Goal: Task Accomplishment & Management: Manage account settings

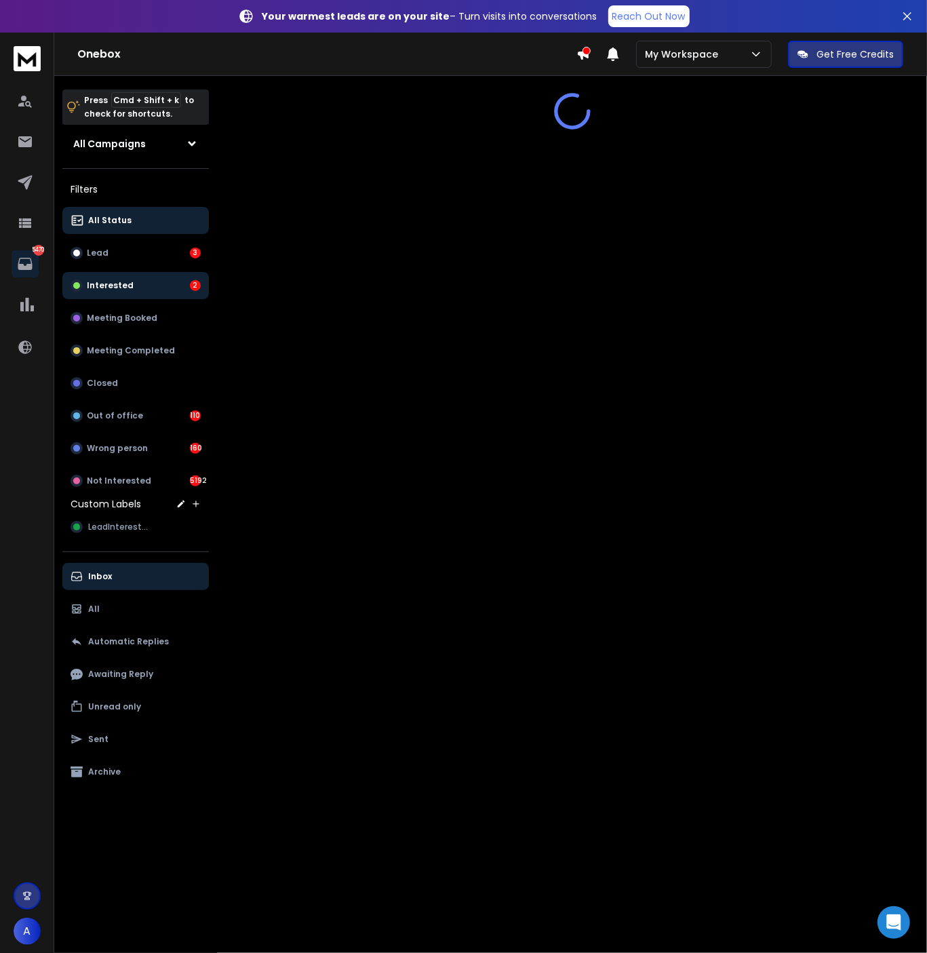
click at [149, 281] on button "Interested 2" at bounding box center [135, 285] width 147 height 27
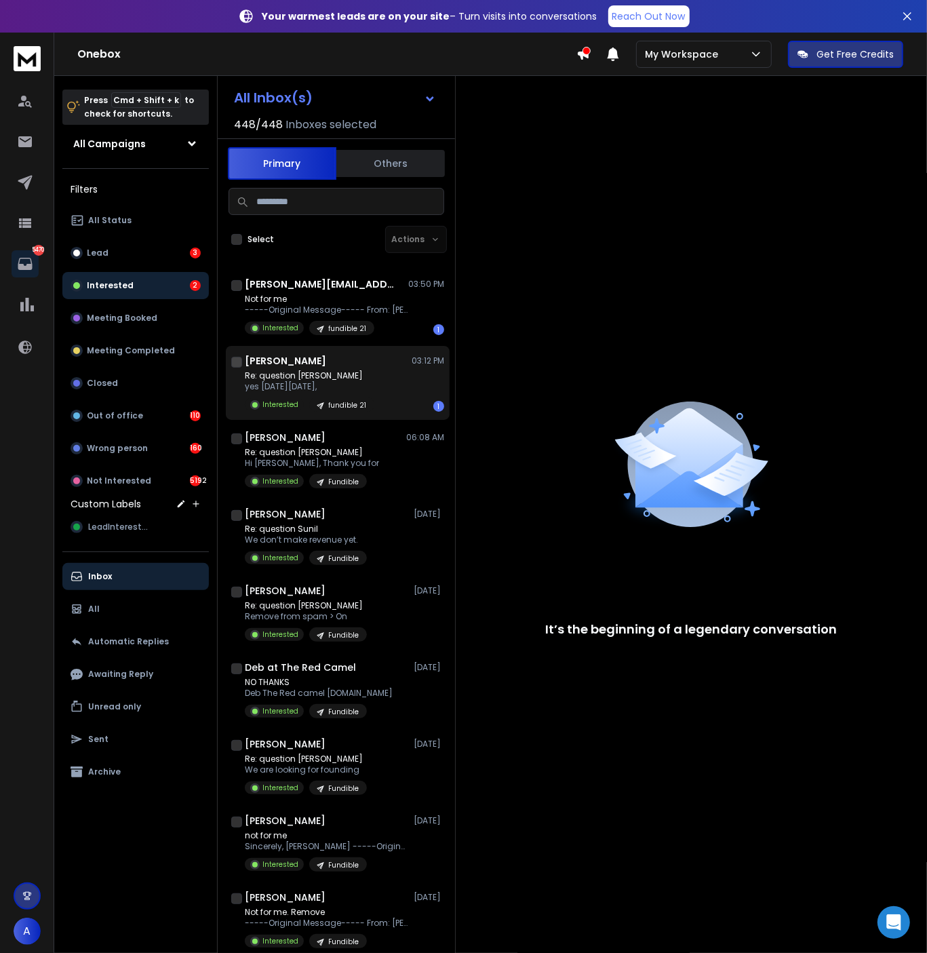
click at [303, 373] on p "Re: question Jesse" at bounding box center [310, 375] width 130 height 11
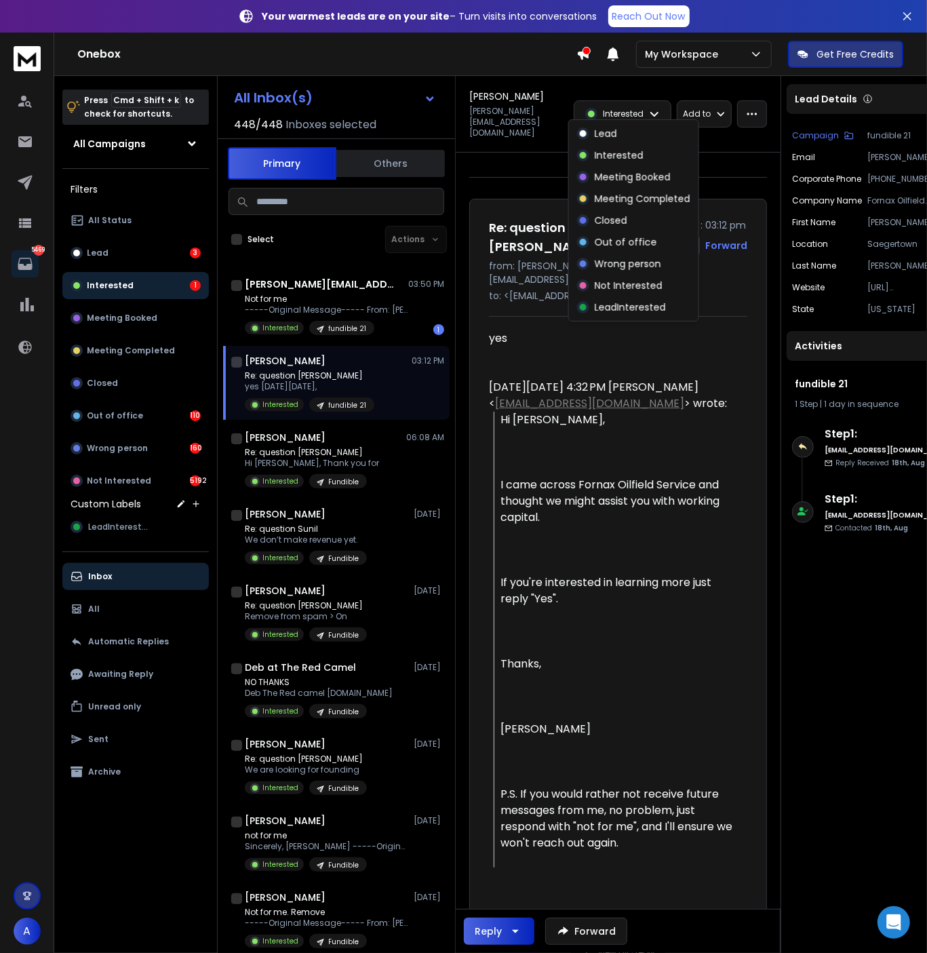
click at [622, 109] on p "Interested" at bounding box center [623, 114] width 41 height 11
click at [631, 304] on p "LeadInterested" at bounding box center [630, 308] width 71 height 14
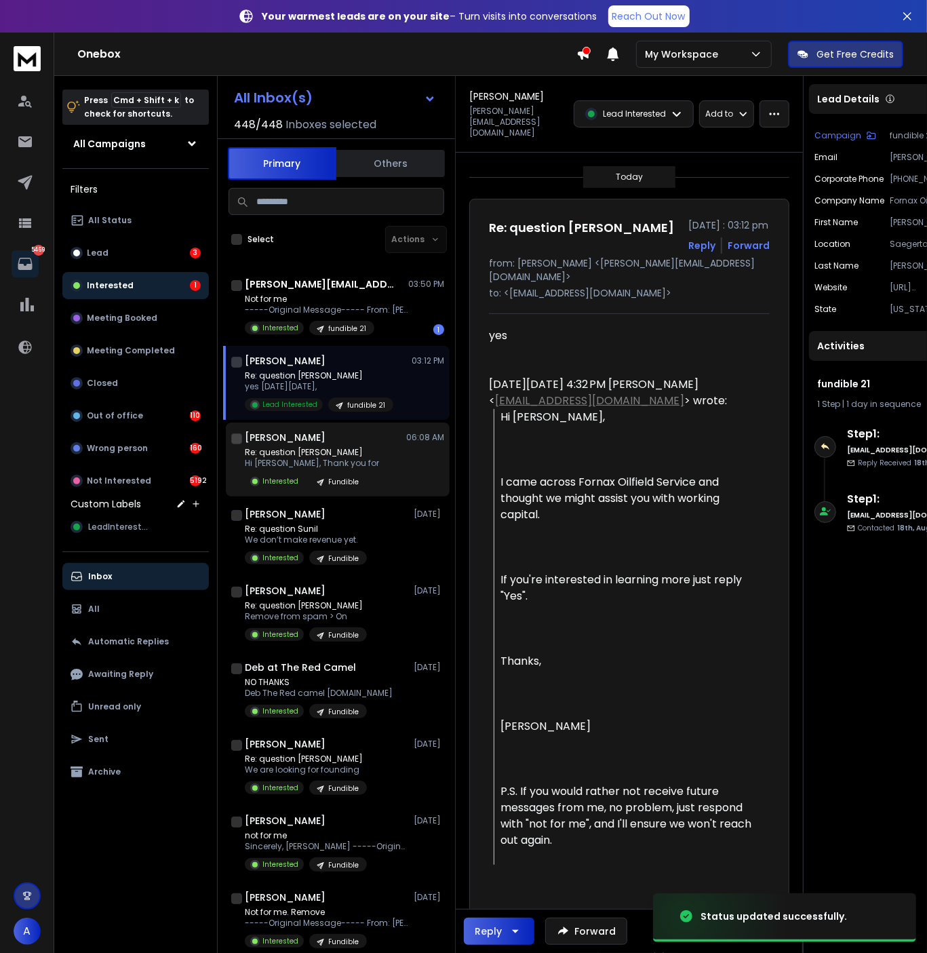
click at [355, 431] on div "Elijah Brown 06:08 AM" at bounding box center [344, 438] width 199 height 14
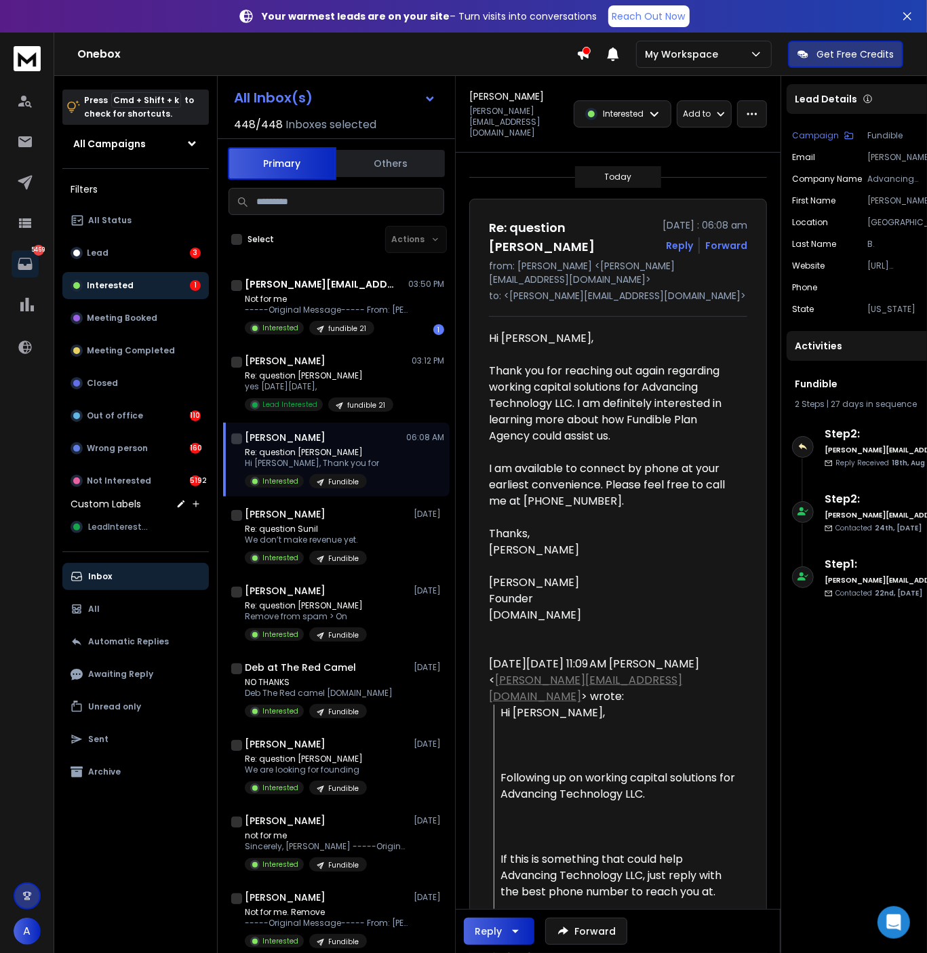
click at [644, 109] on p "Interested" at bounding box center [623, 114] width 41 height 11
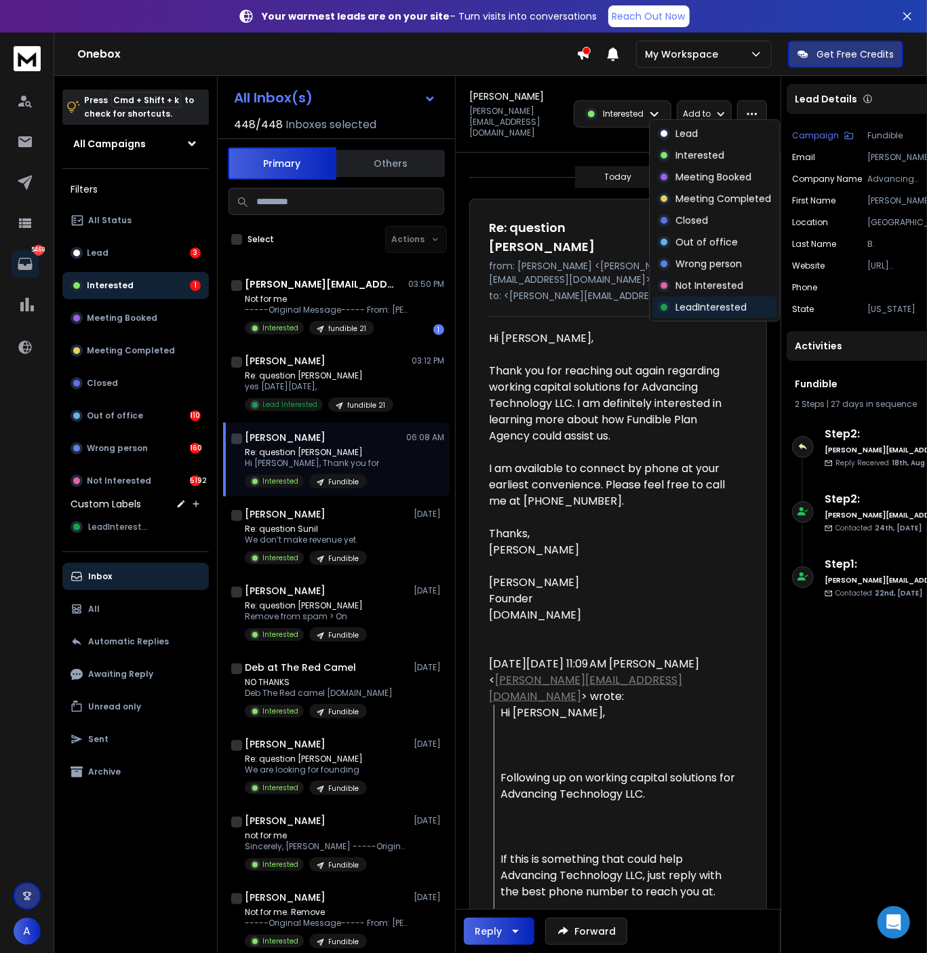
click at [705, 303] on p "LeadInterested" at bounding box center [711, 308] width 71 height 14
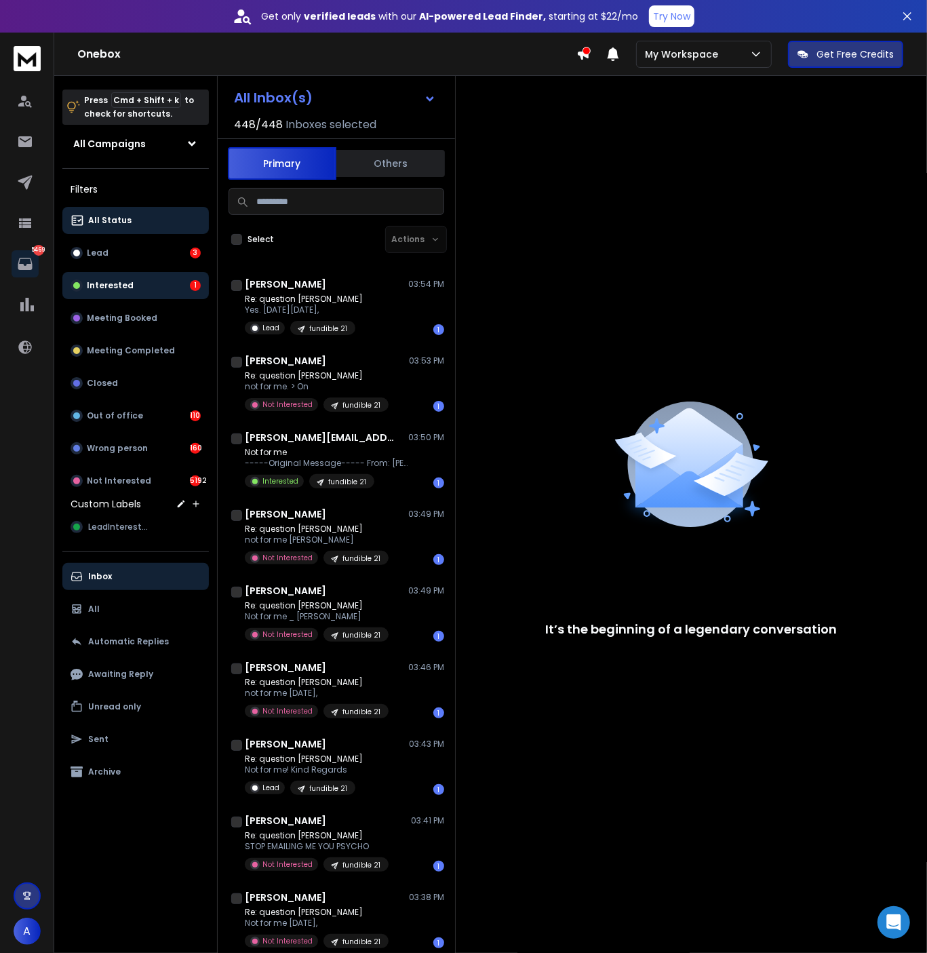
click at [158, 288] on button "Interested 1" at bounding box center [135, 285] width 147 height 27
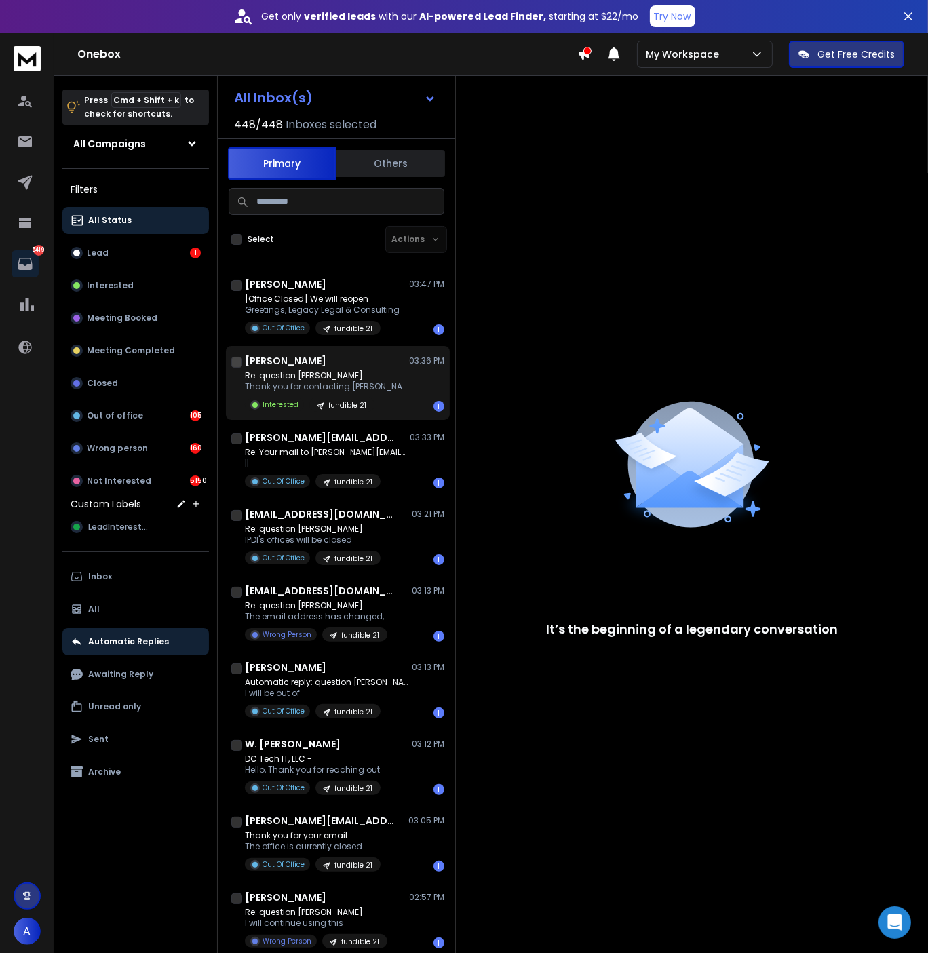
click at [268, 377] on p "Re: question [PERSON_NAME]" at bounding box center [326, 375] width 163 height 11
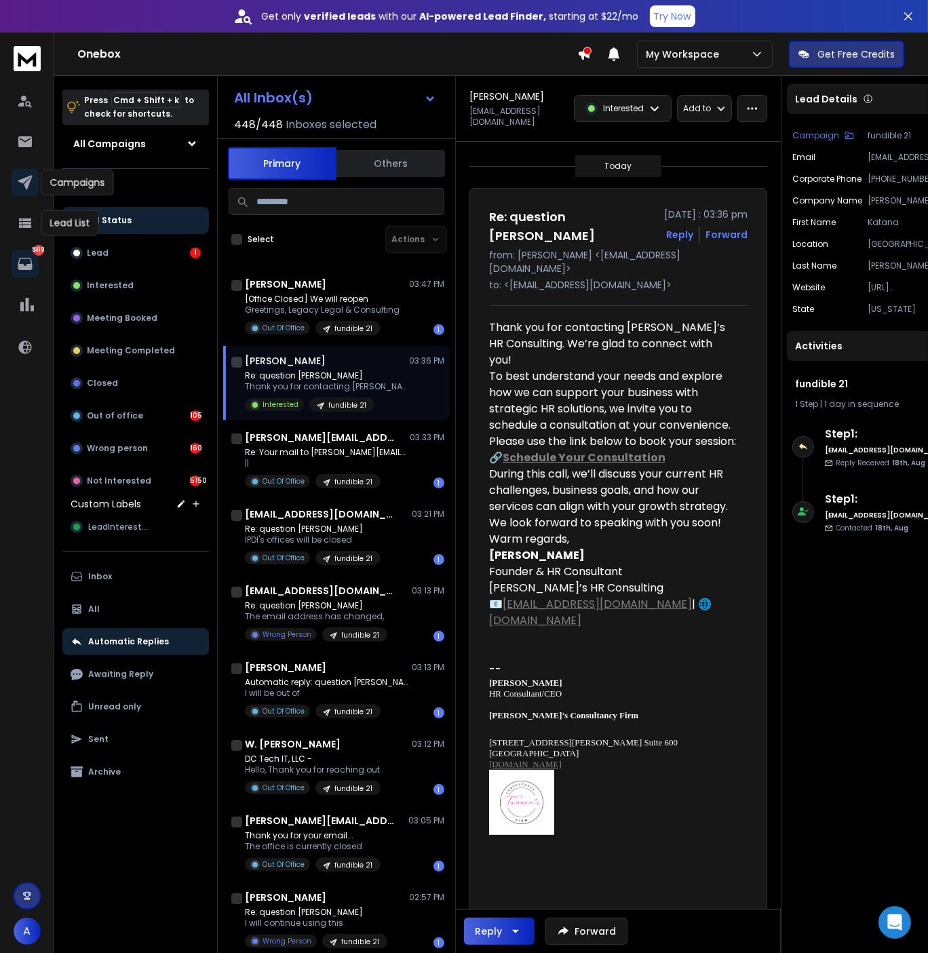
click at [27, 189] on icon at bounding box center [25, 182] width 16 height 16
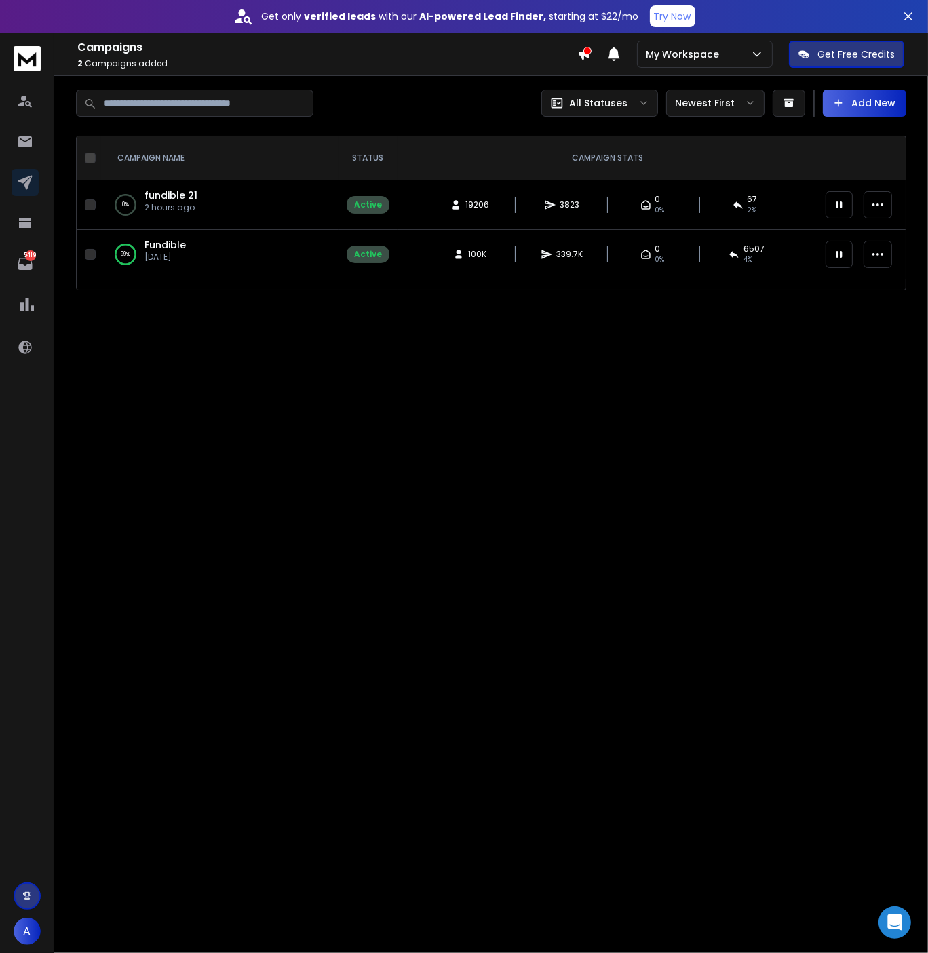
click at [309, 215] on div "0 % fundible 21 2 hours ago" at bounding box center [220, 205] width 210 height 33
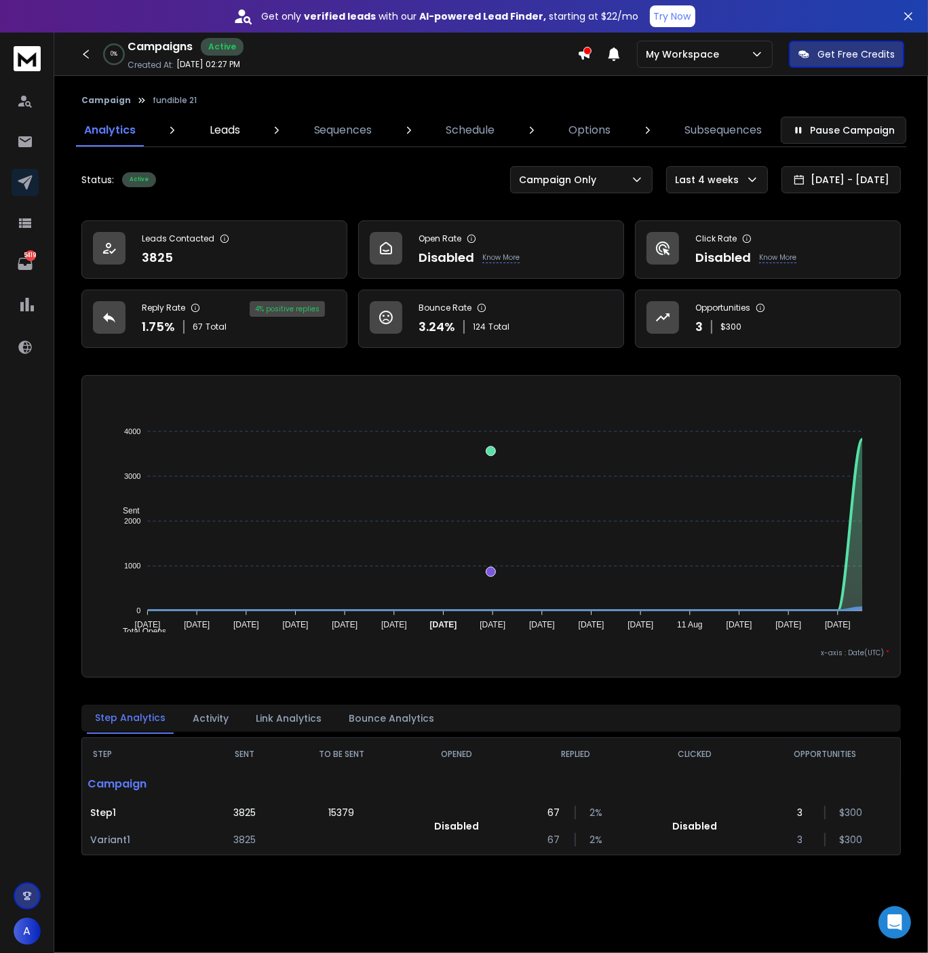
click at [236, 114] on link "Leads" at bounding box center [225, 130] width 47 height 33
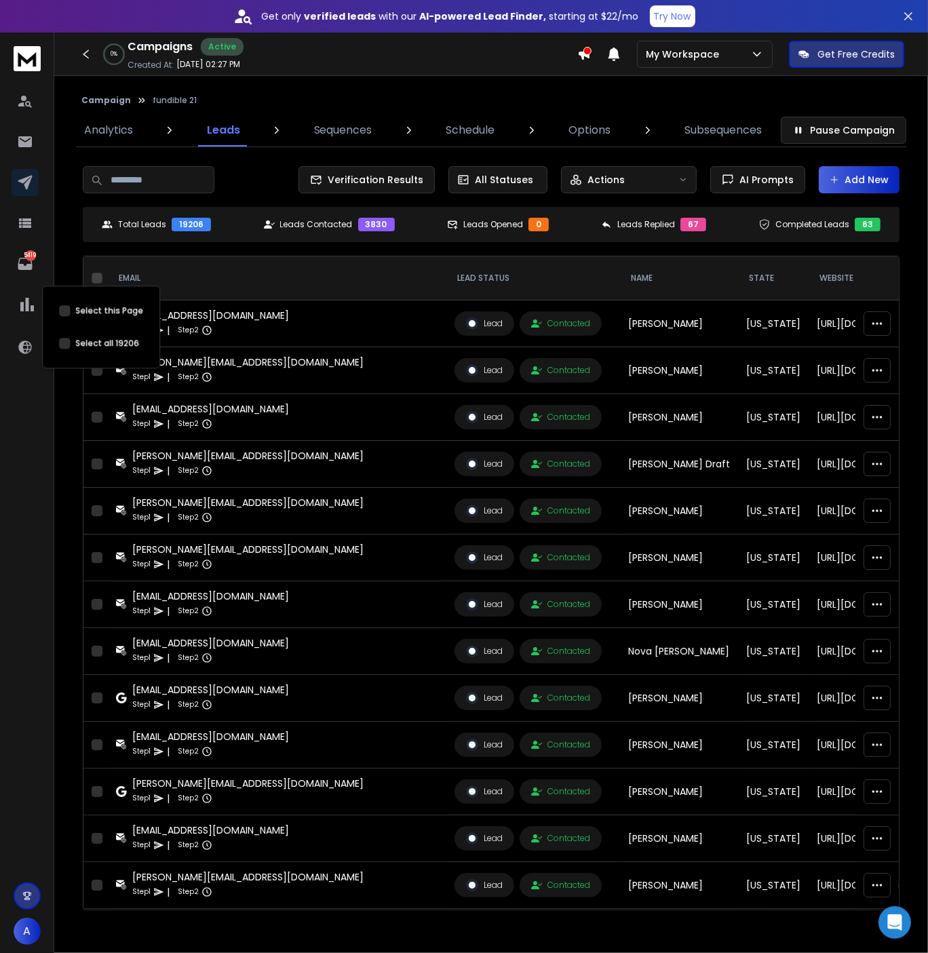
click at [82, 341] on label "Select all 19206" at bounding box center [107, 343] width 64 height 11
click at [67, 343] on button "Select this Page" at bounding box center [64, 343] width 11 height 11
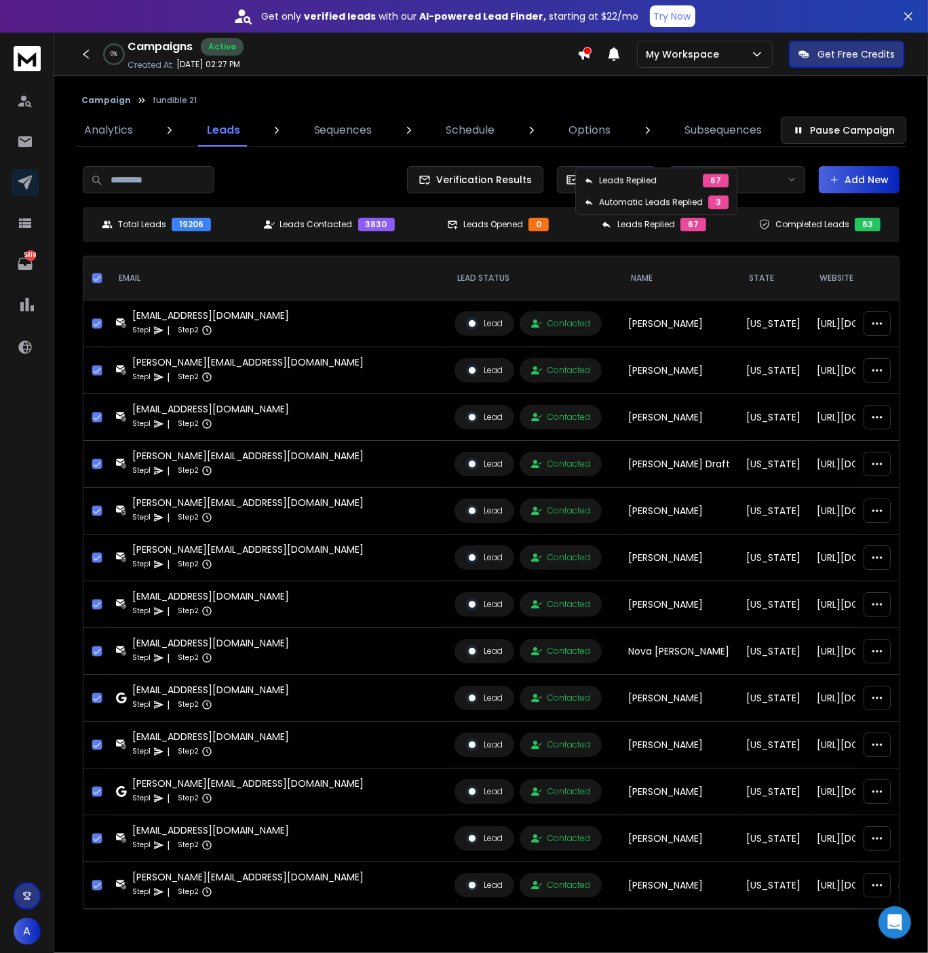
click at [716, 183] on div "67" at bounding box center [716, 181] width 26 height 14
click at [791, 167] on button "Actions" at bounding box center [738, 179] width 136 height 27
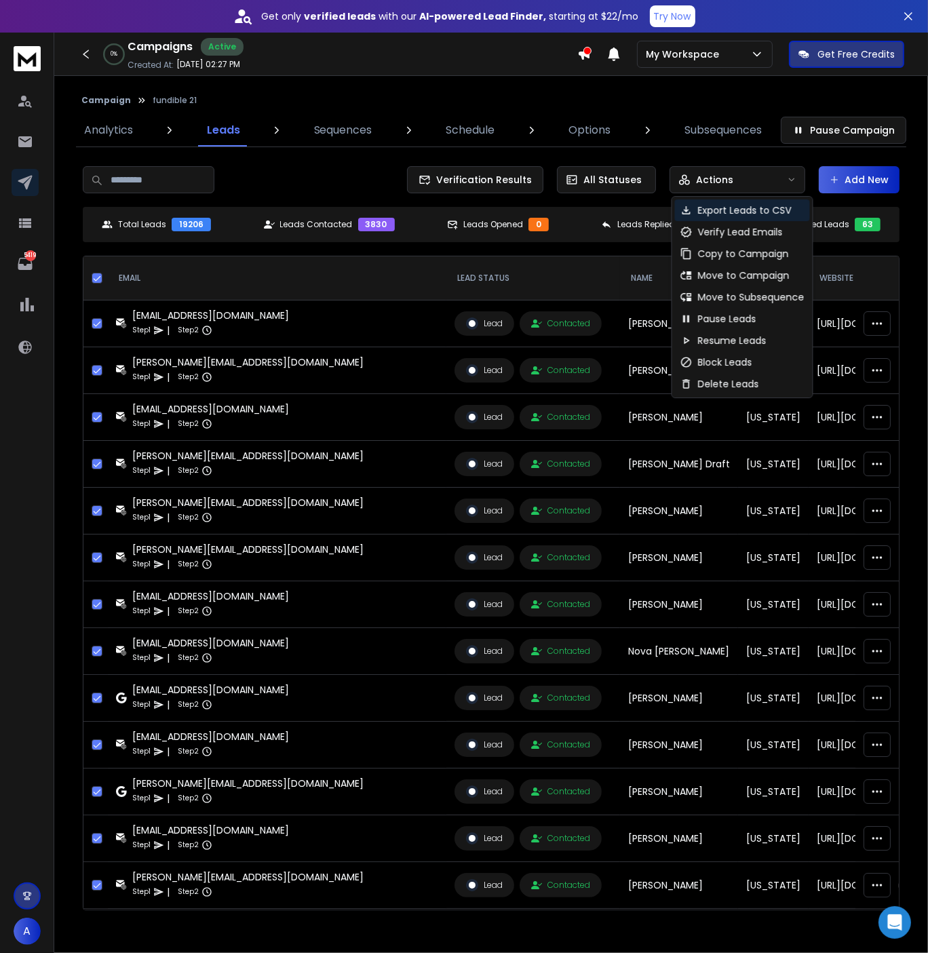
click at [738, 214] on p "Export Leads to CSV" at bounding box center [745, 211] width 94 height 14
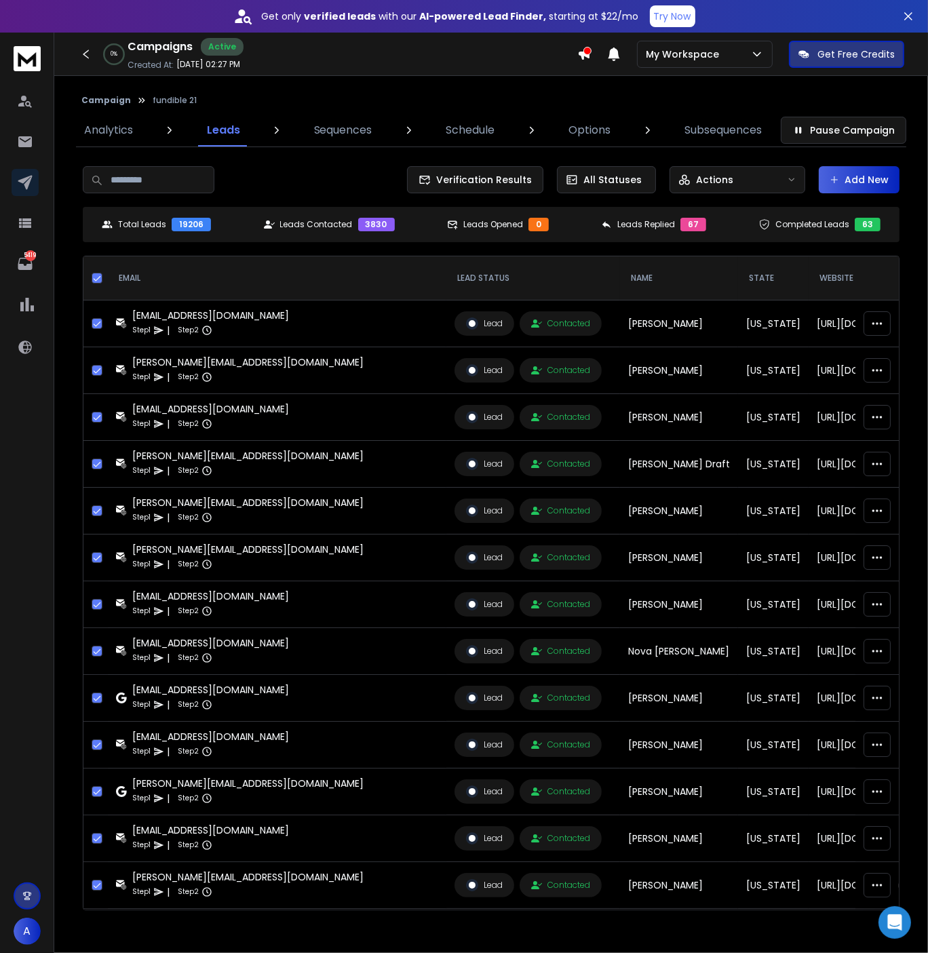
click at [871, 184] on button "Add New" at bounding box center [859, 179] width 81 height 27
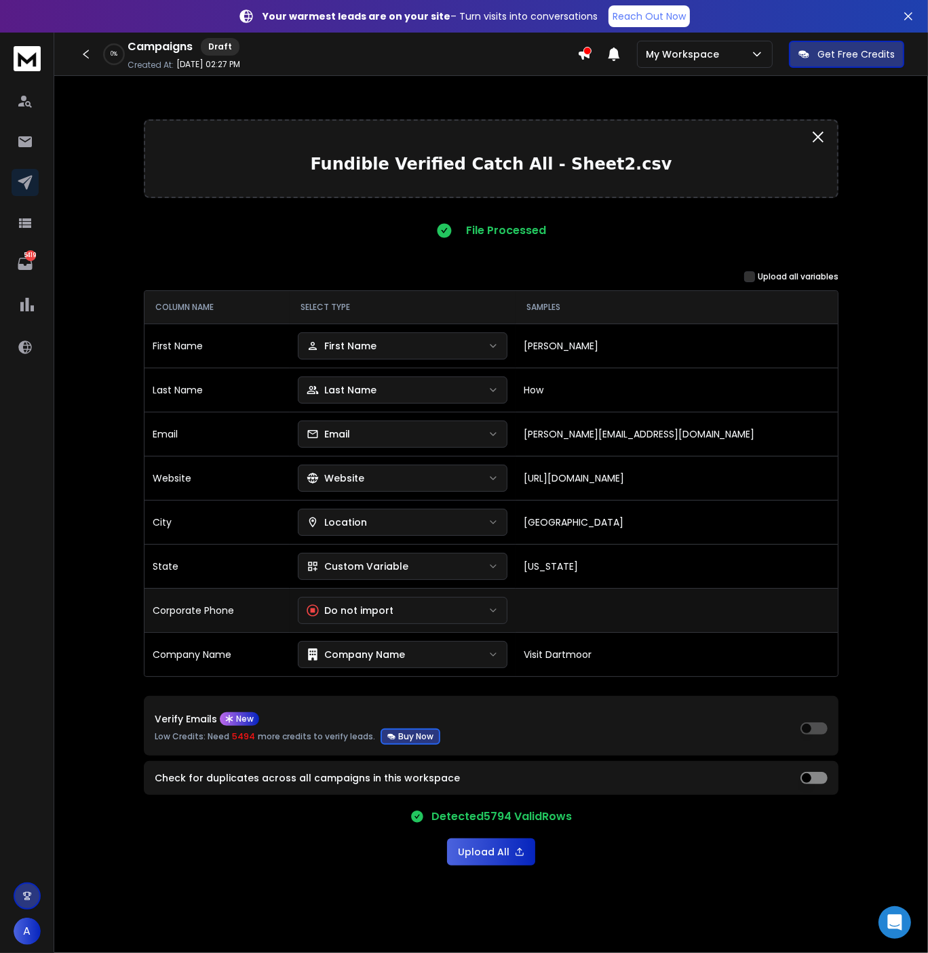
click at [431, 613] on button "Do not import" at bounding box center [403, 610] width 210 height 27
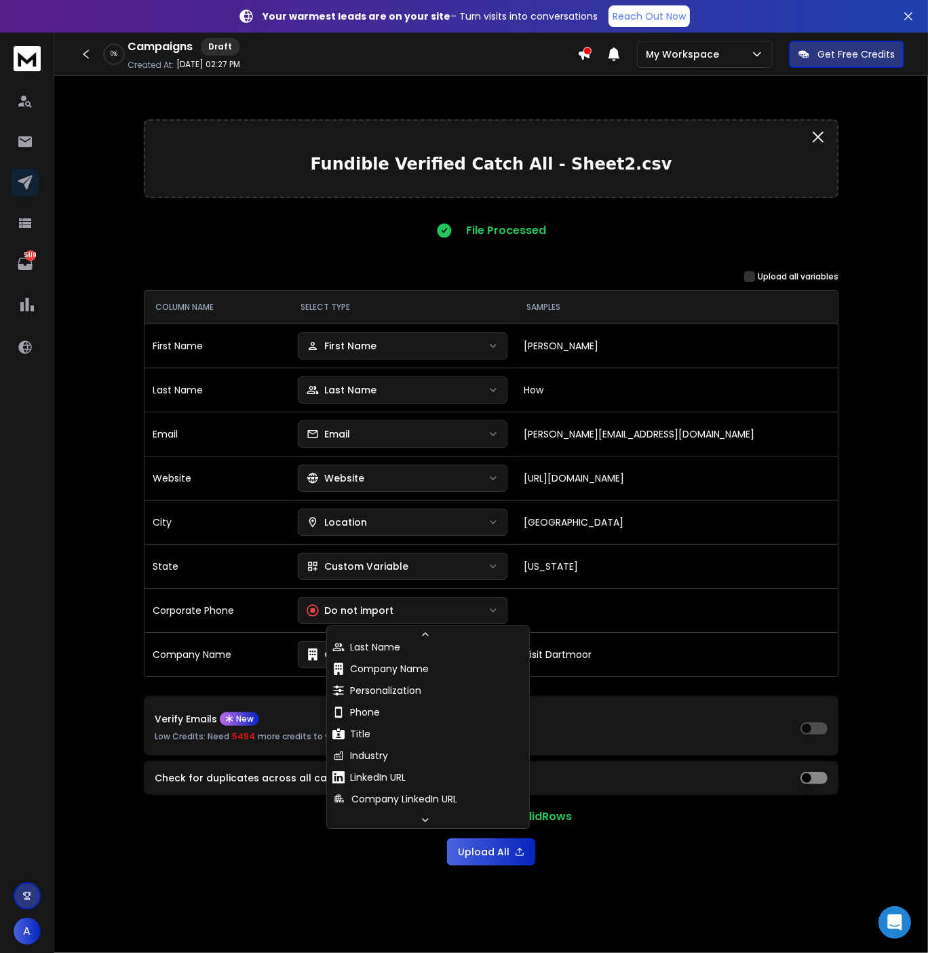
scroll to position [123, 0]
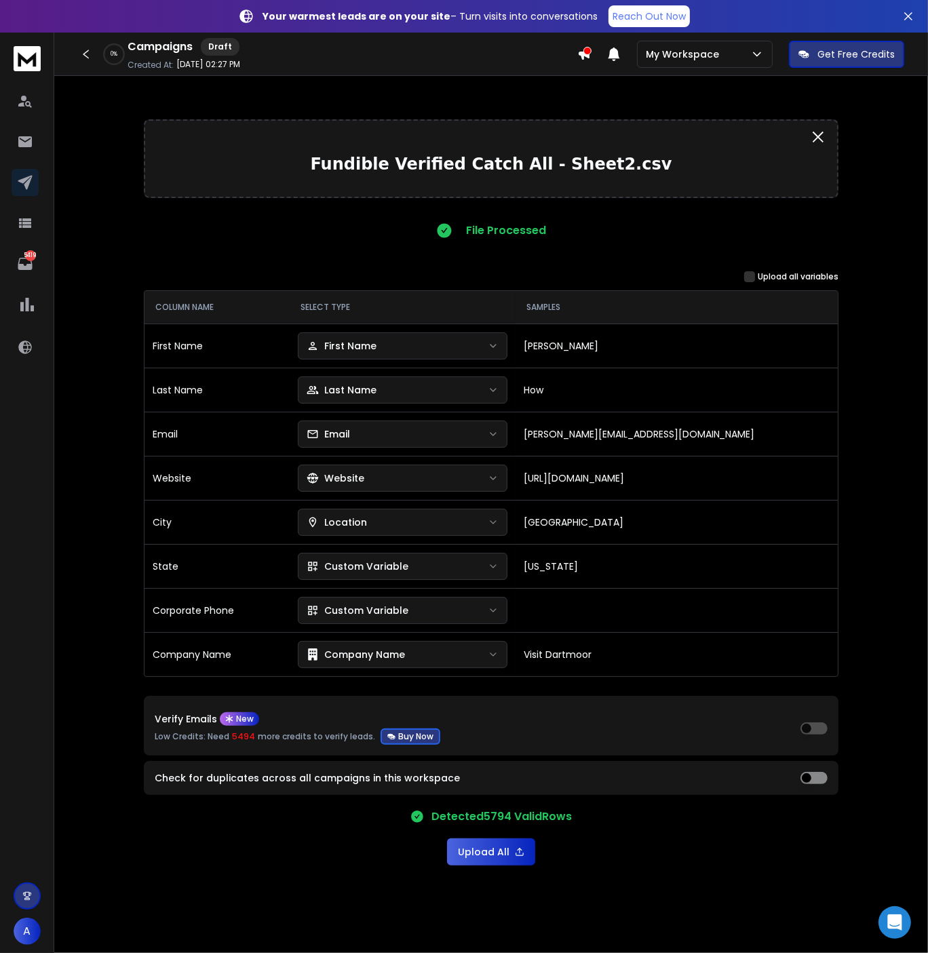
click at [474, 858] on button "Upload All" at bounding box center [491, 852] width 88 height 27
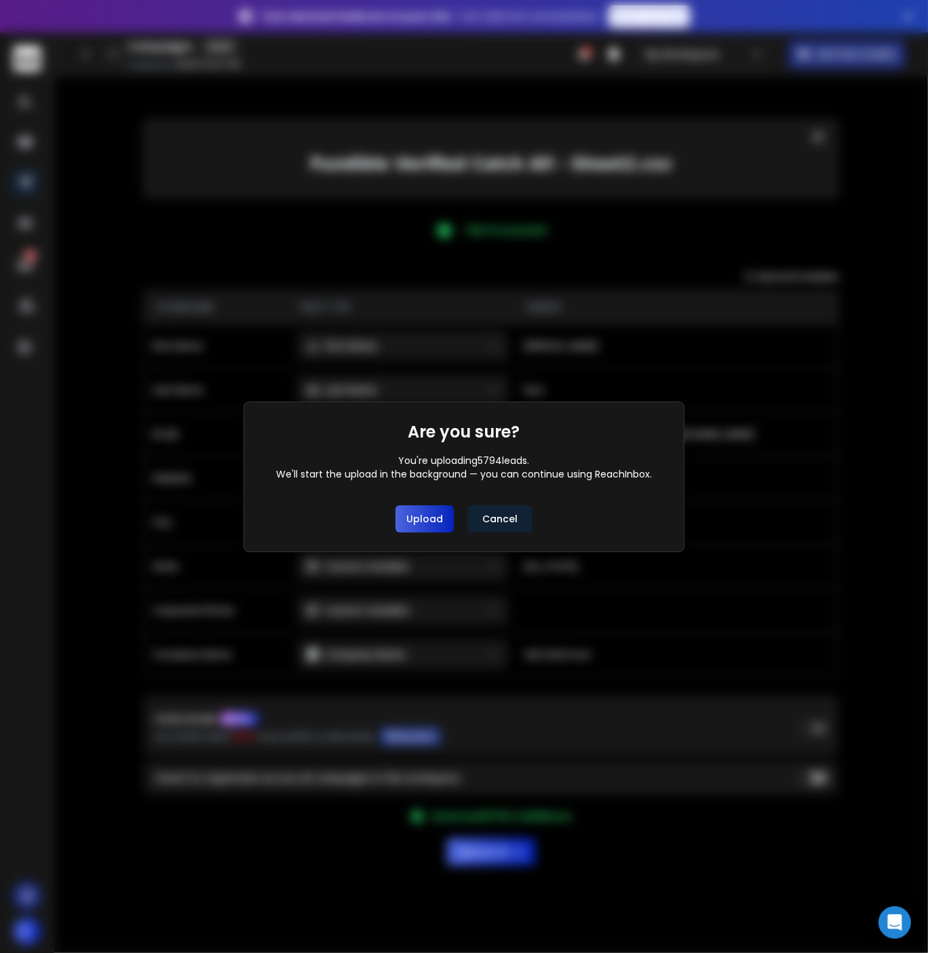
click at [439, 509] on button "Upload" at bounding box center [425, 518] width 58 height 27
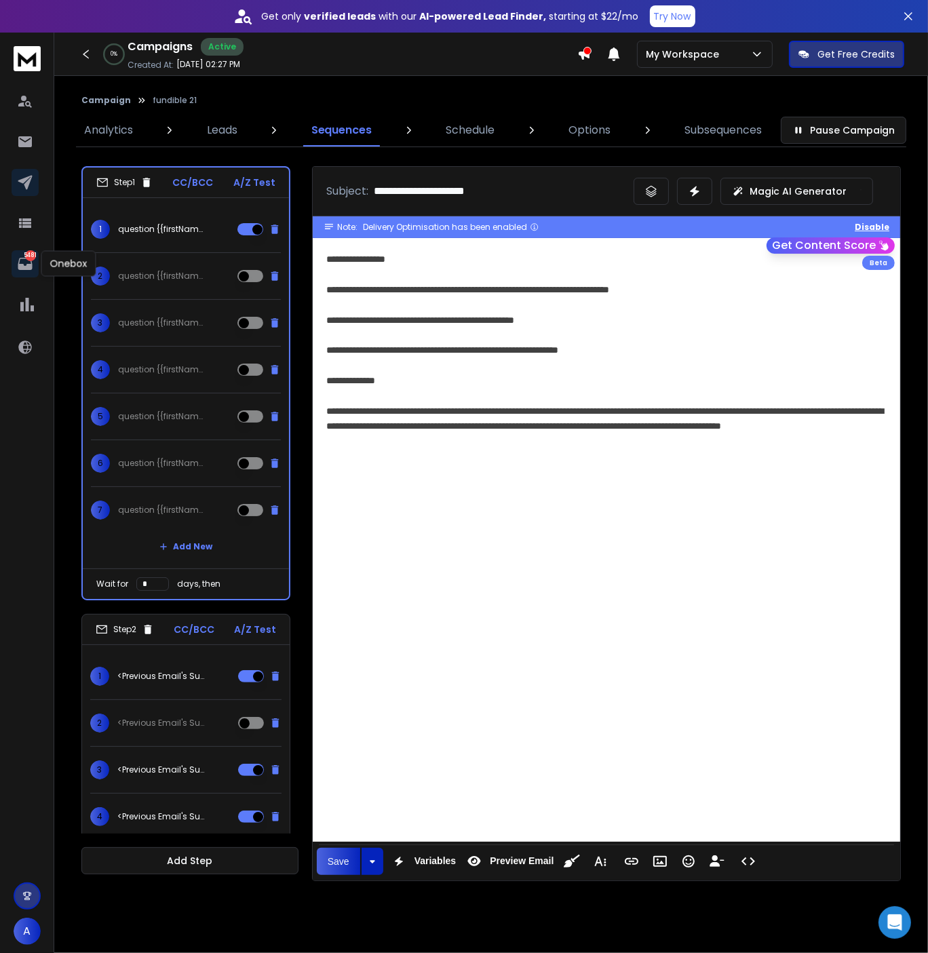
click at [26, 251] on p "5481" at bounding box center [30, 255] width 11 height 11
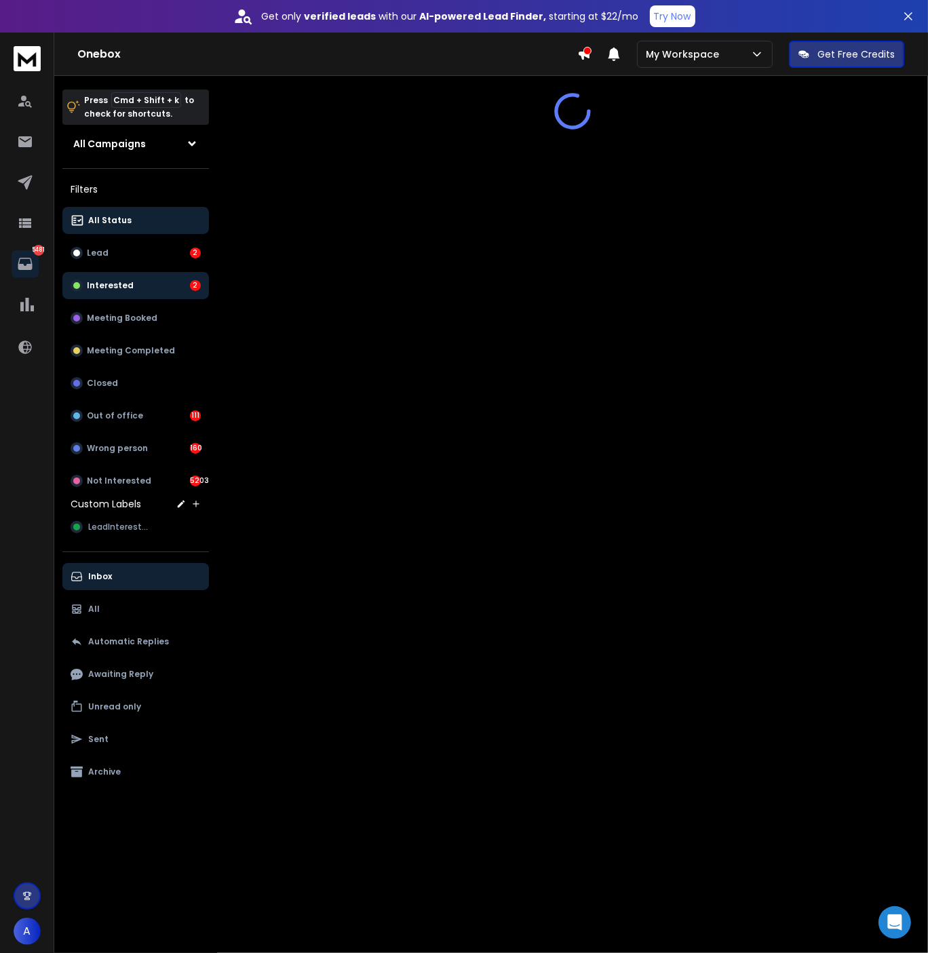
click at [161, 286] on button "Interested 2" at bounding box center [135, 285] width 147 height 27
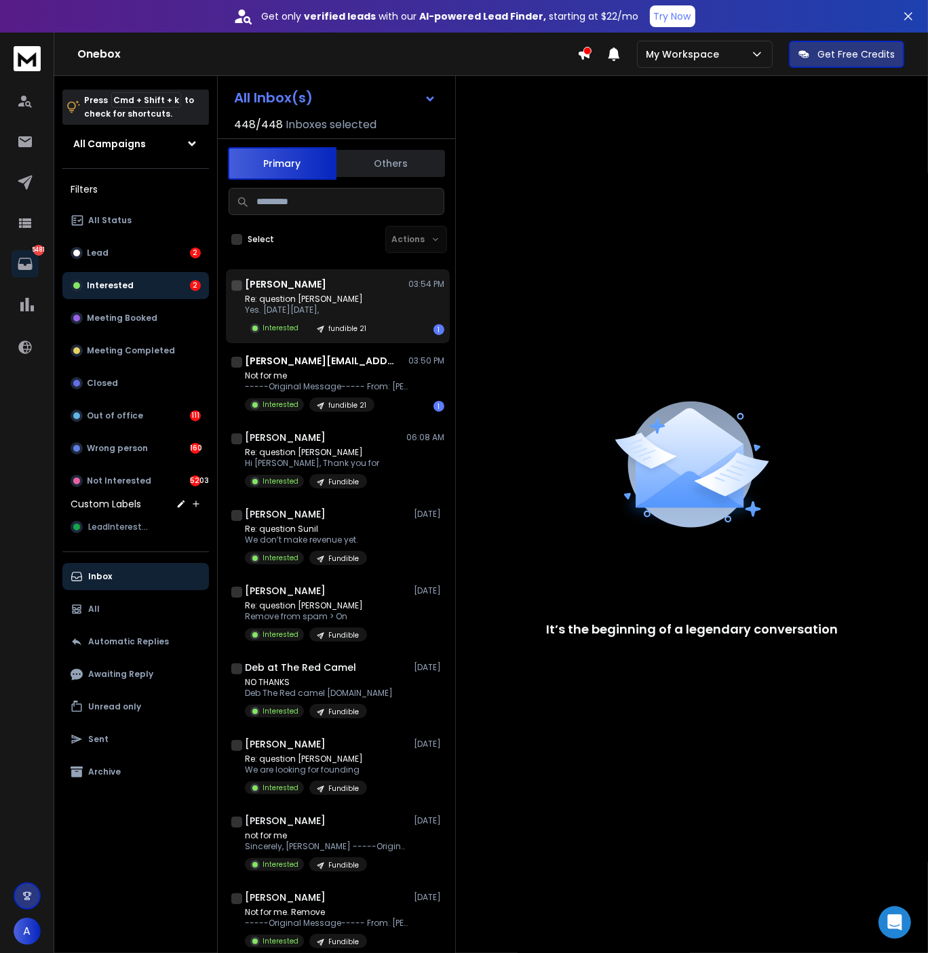
click at [355, 317] on div "Re: question [PERSON_NAME] Yes. [DATE][DATE], Interested fundible 21" at bounding box center [310, 314] width 130 height 41
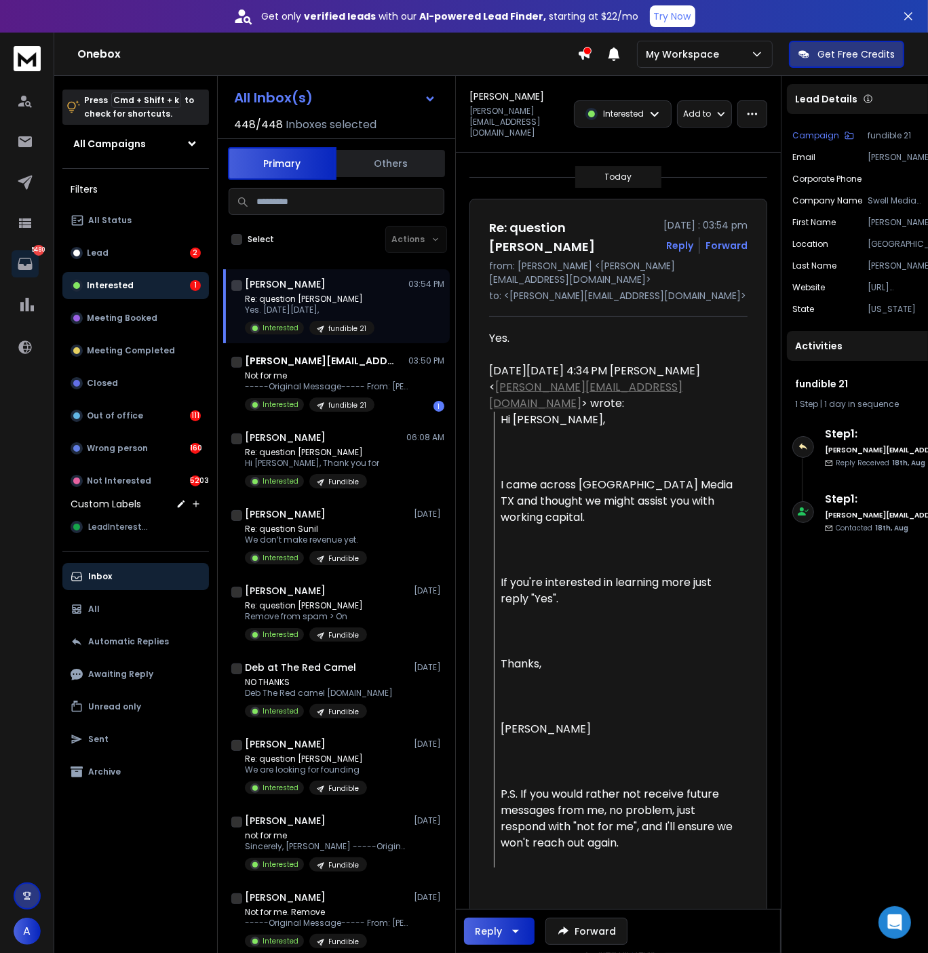
click at [660, 109] on icon at bounding box center [654, 114] width 11 height 11
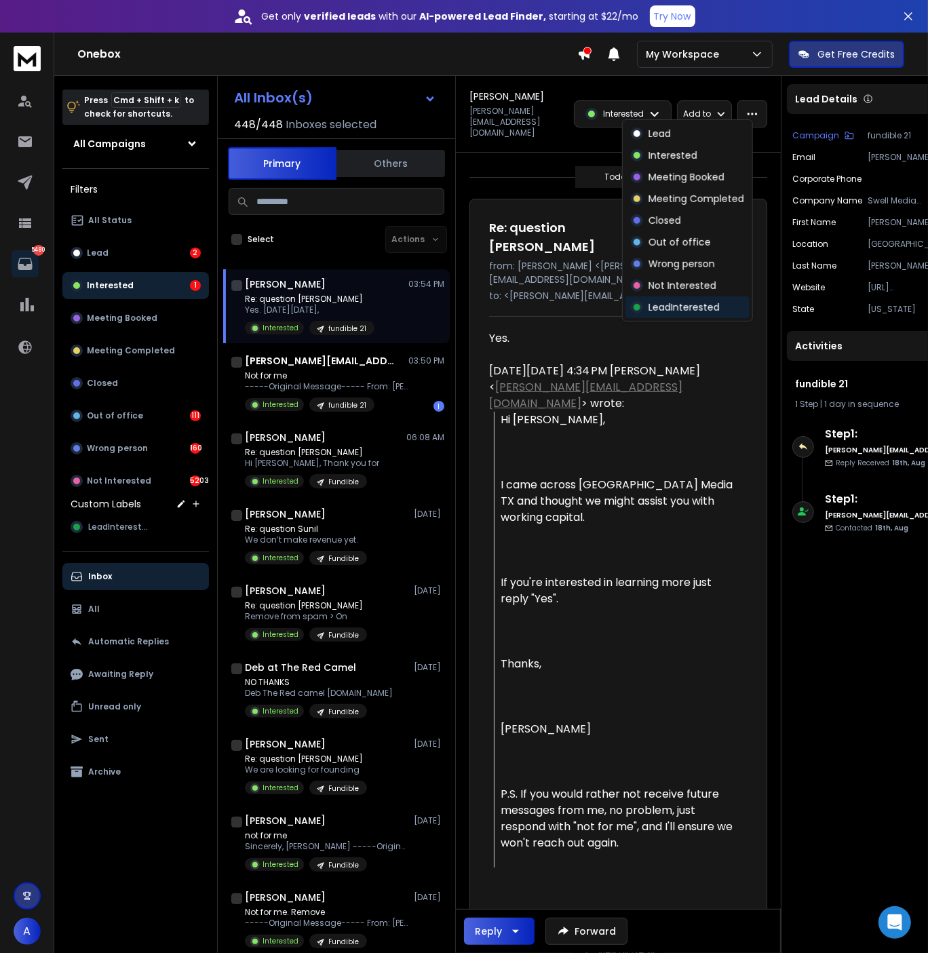
click at [704, 301] on p "LeadInterested" at bounding box center [684, 308] width 71 height 14
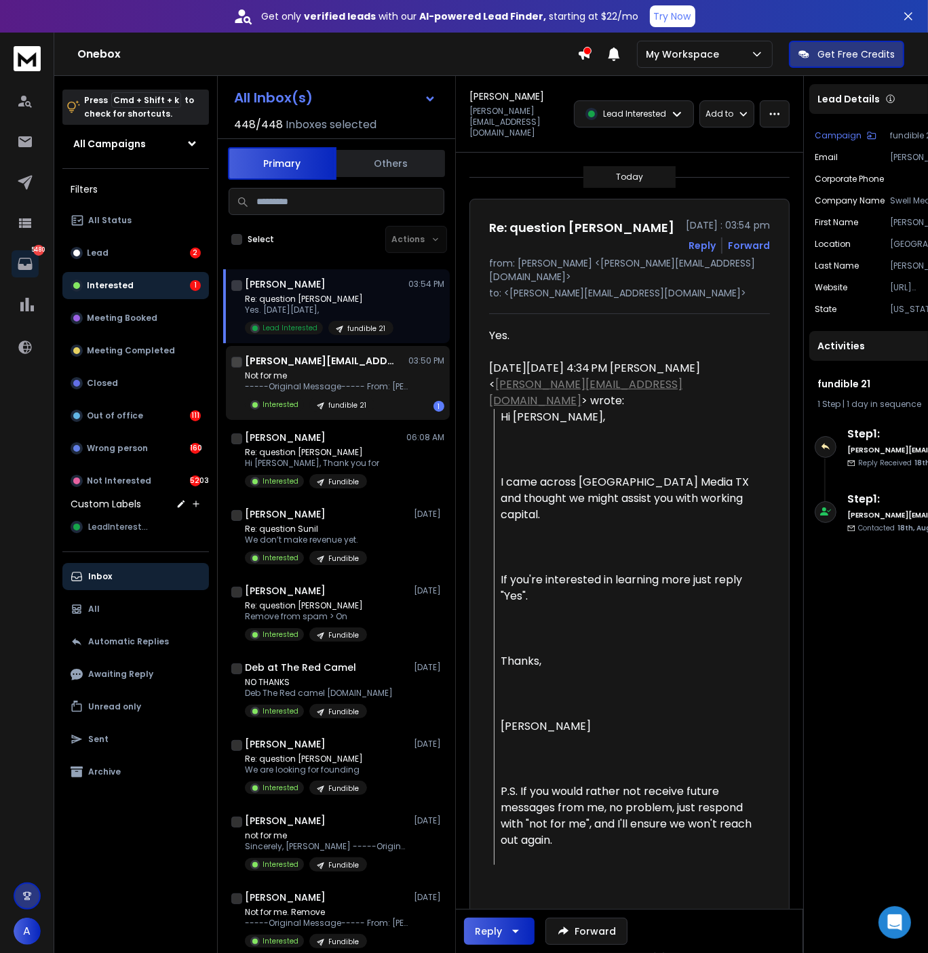
click at [319, 377] on p "Not for me" at bounding box center [326, 375] width 163 height 11
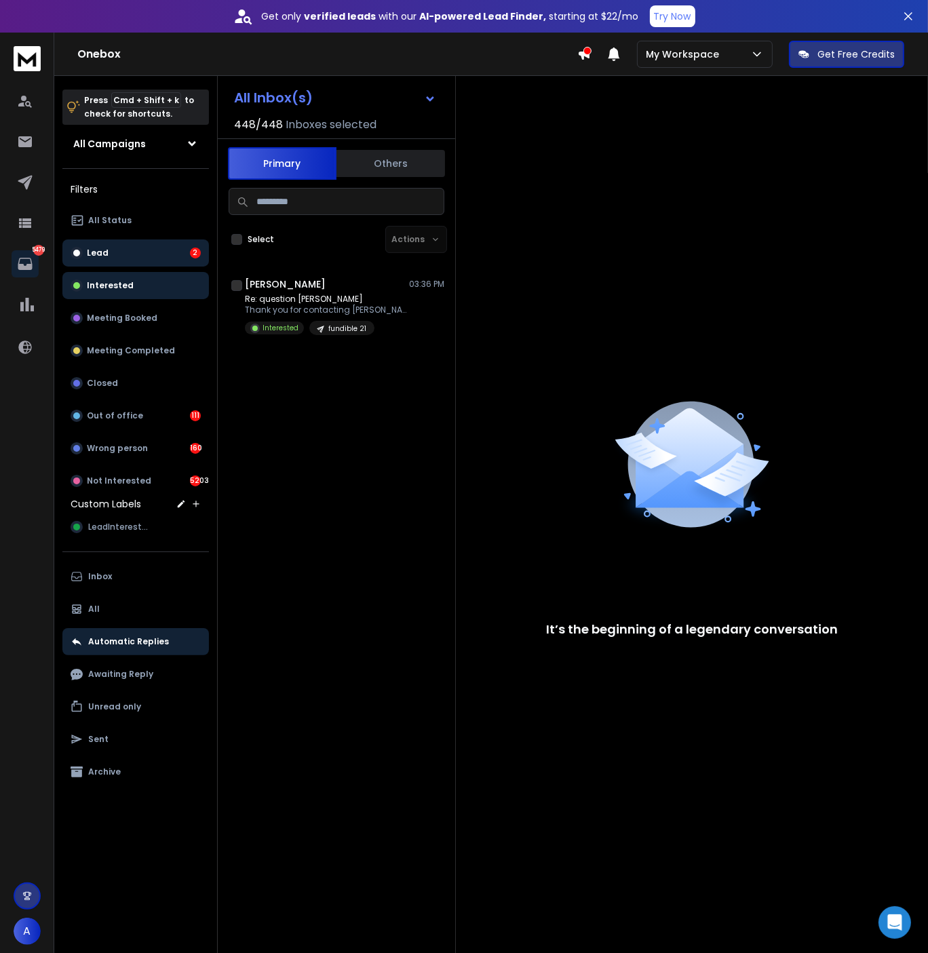
click at [176, 255] on button "Lead 2" at bounding box center [135, 252] width 147 height 27
